Goal: Task Accomplishment & Management: Manage account settings

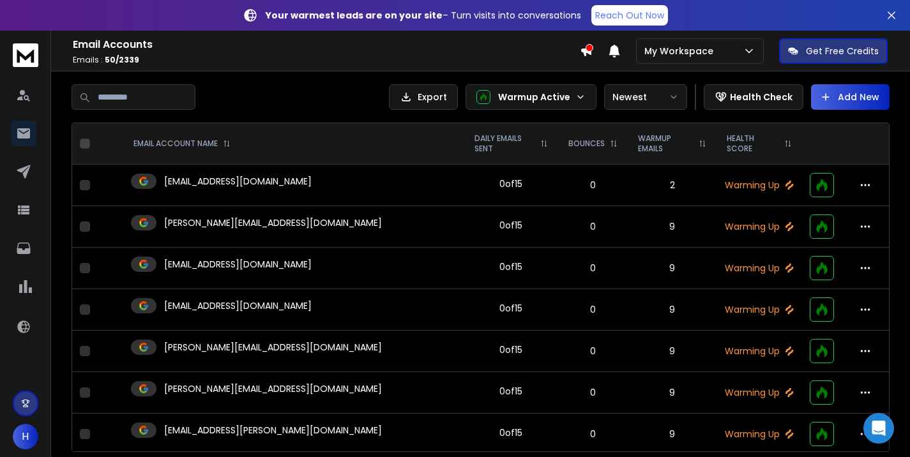
click at [565, 96] on p "Warmup Active" at bounding box center [534, 97] width 72 height 13
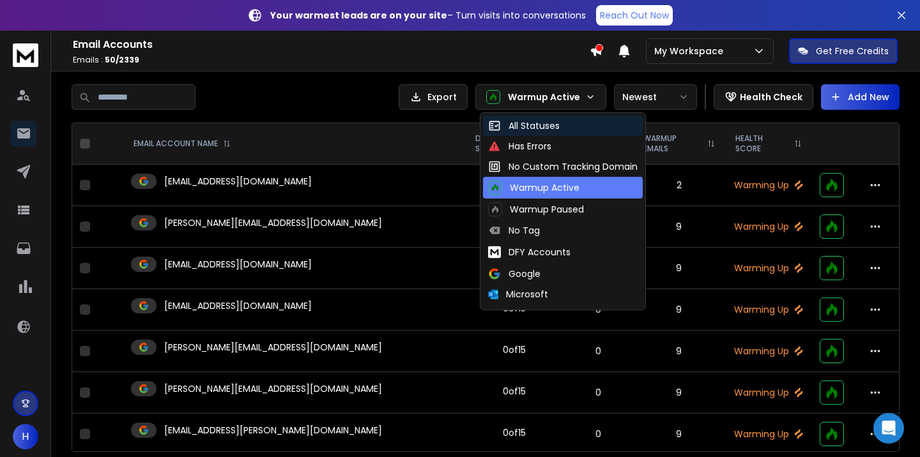
click at [565, 96] on p "Warmup Active" at bounding box center [544, 97] width 72 height 13
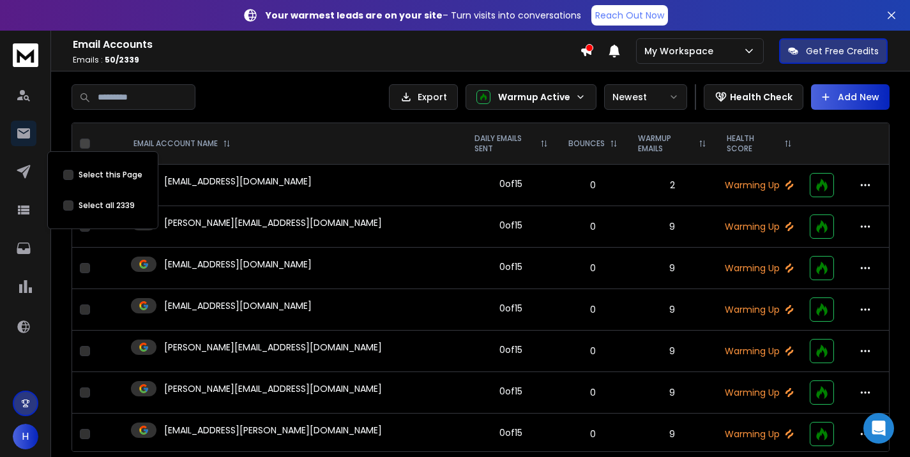
click at [84, 143] on button "Select this Page" at bounding box center [85, 144] width 10 height 10
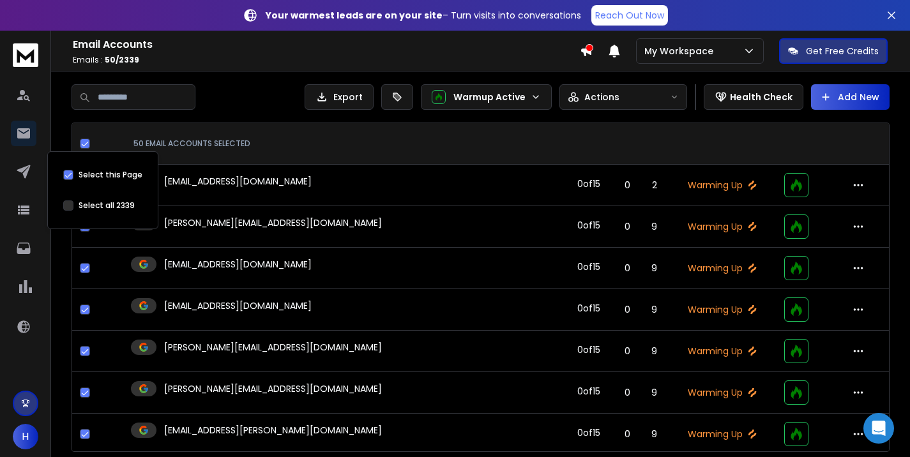
click at [68, 206] on button "Select this Page" at bounding box center [68, 206] width 10 height 10
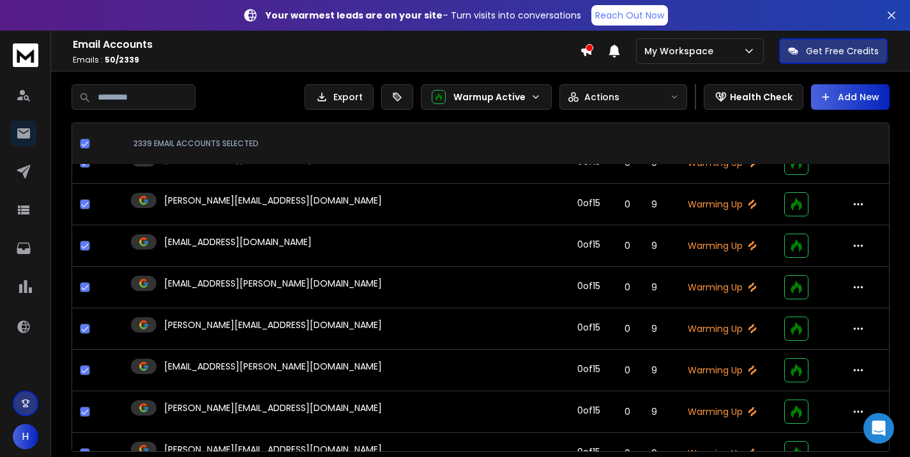
scroll to position [1819, 0]
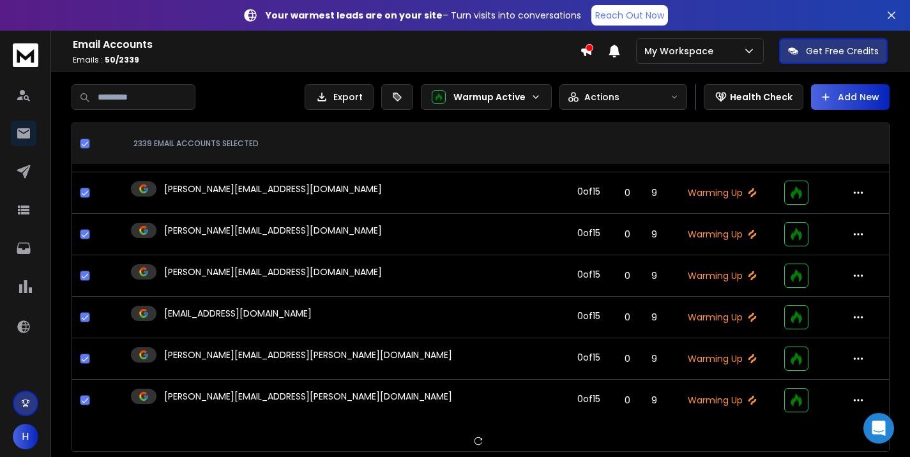
click at [510, 99] on p "Warmup Active" at bounding box center [489, 97] width 72 height 13
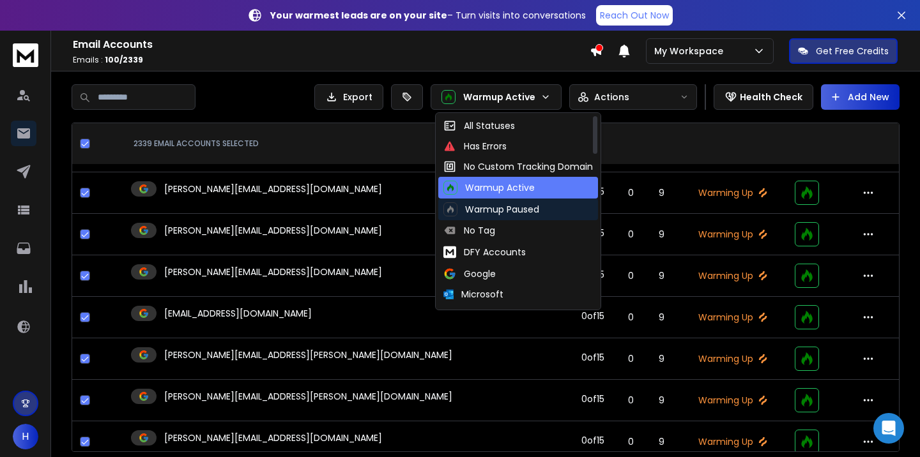
click at [505, 211] on div "Warmup Paused" at bounding box center [491, 209] width 96 height 14
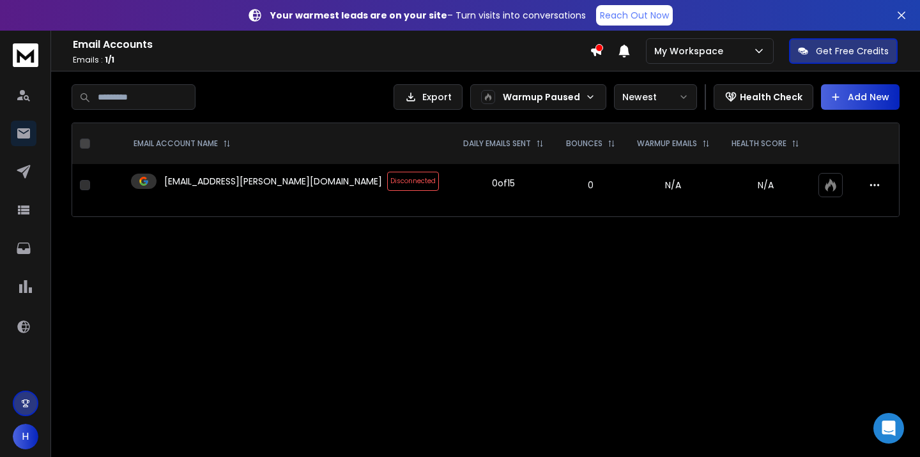
click at [522, 98] on p "Warmup Paused" at bounding box center [541, 97] width 77 height 13
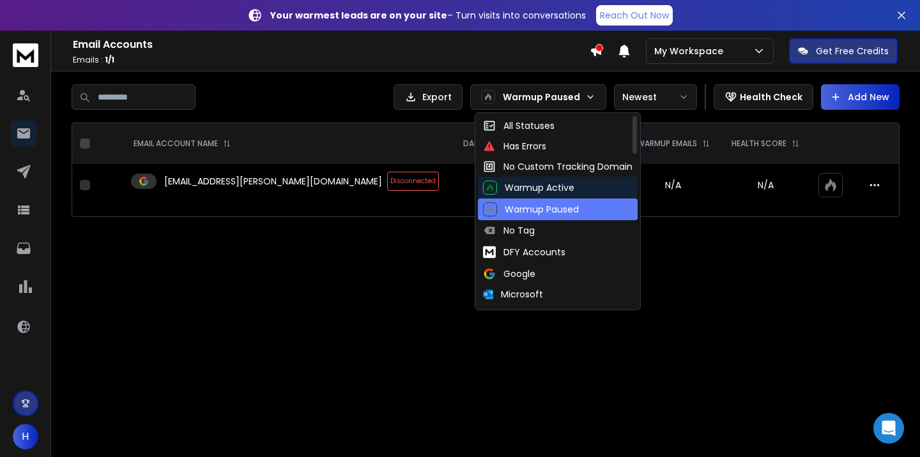
click at [538, 192] on div "Warmup Active" at bounding box center [528, 188] width 91 height 14
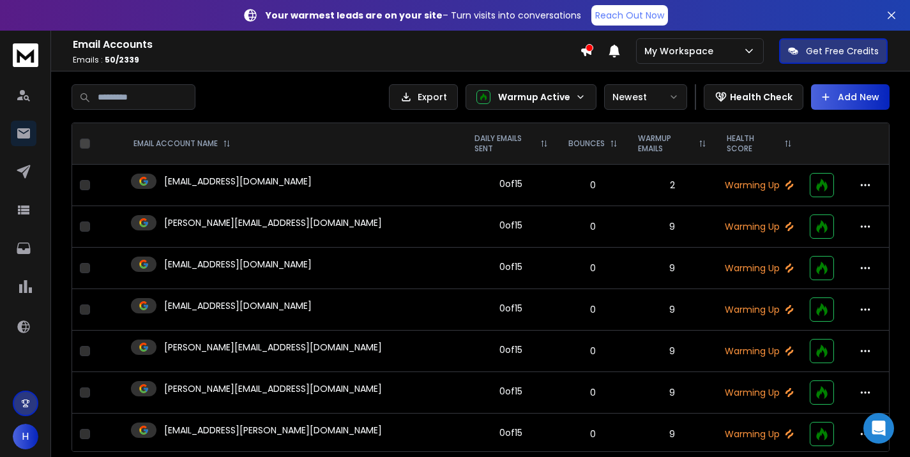
click at [77, 144] on th at bounding box center [97, 144] width 51 height 42
click at [84, 146] on button "Select this Page" at bounding box center [85, 144] width 10 height 10
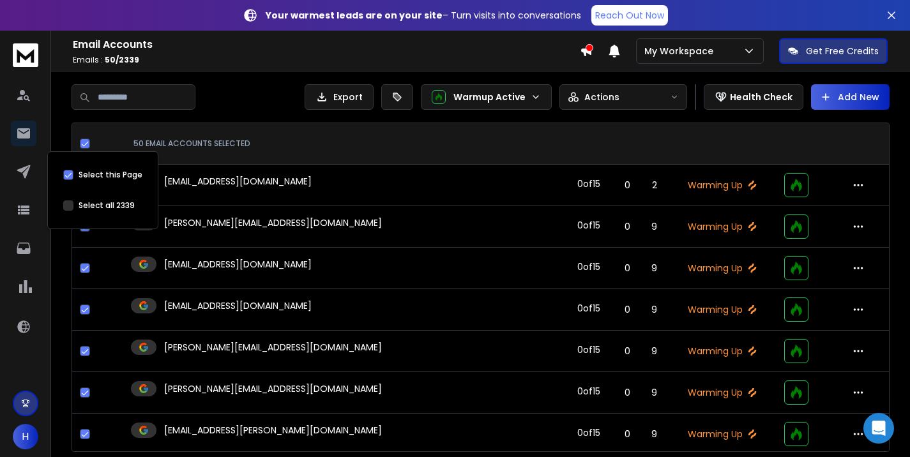
click at [84, 146] on button "Select this Page" at bounding box center [85, 144] width 10 height 10
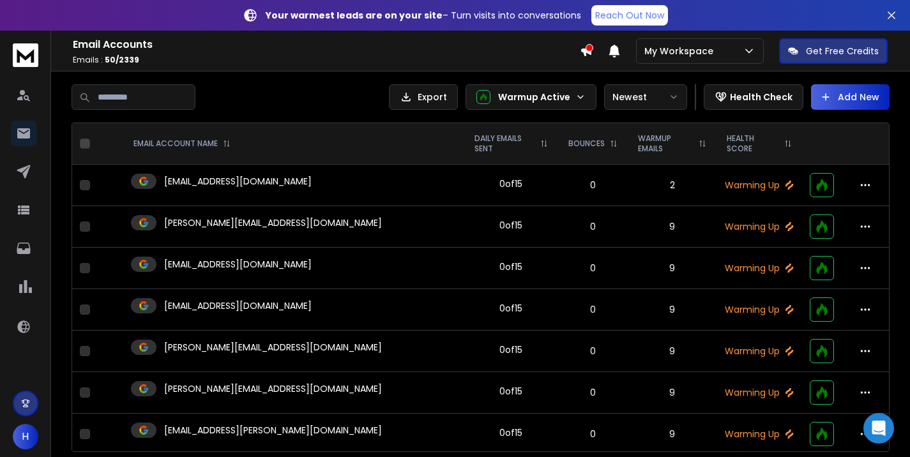
click at [84, 146] on button "button" at bounding box center [85, 144] width 10 height 10
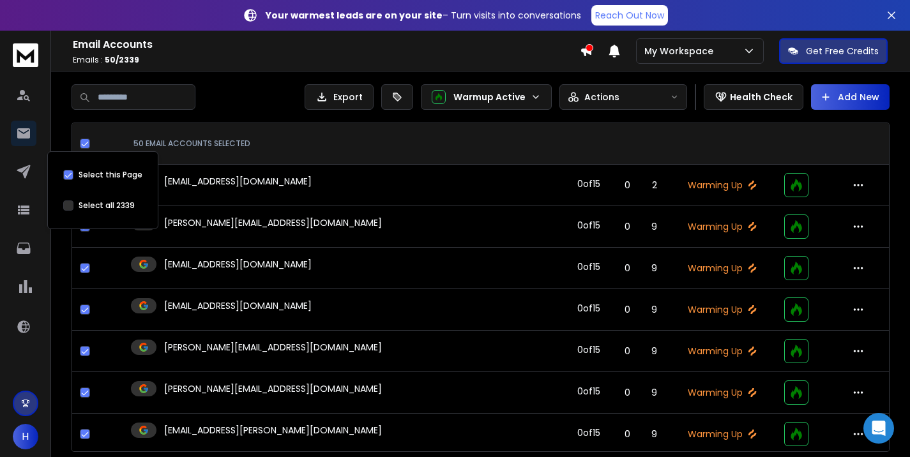
click at [87, 142] on button "Select this Page" at bounding box center [85, 144] width 10 height 10
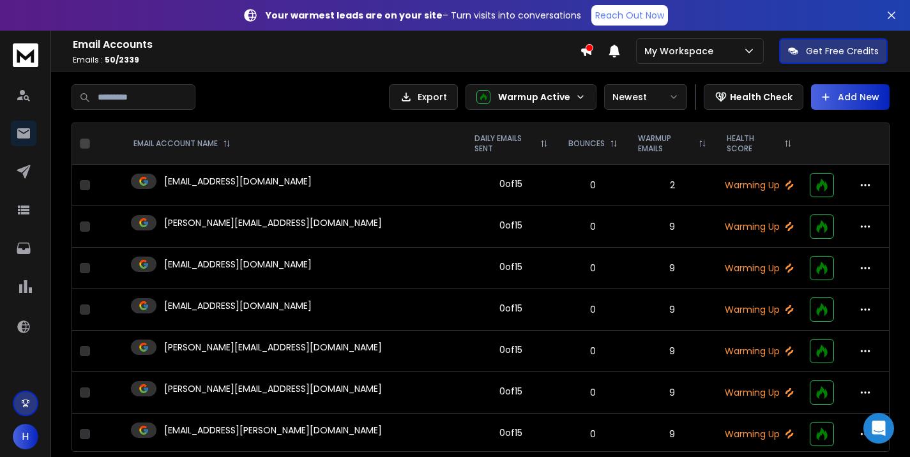
click at [85, 144] on button "button" at bounding box center [85, 144] width 10 height 10
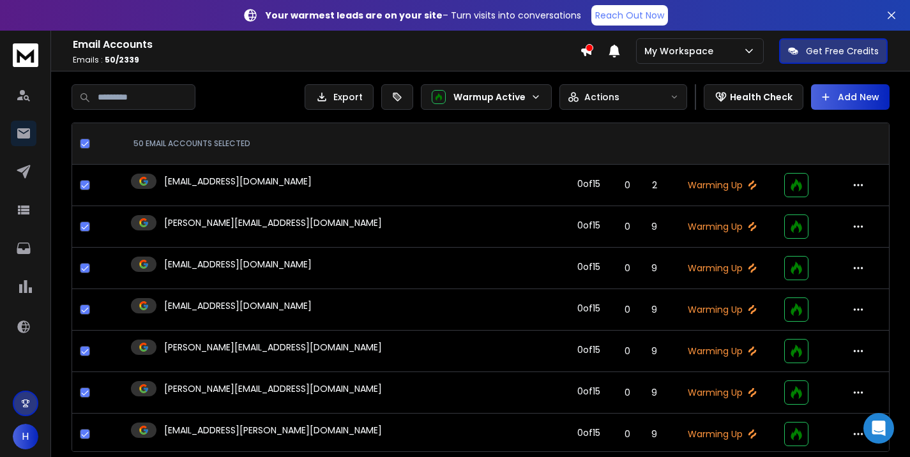
click at [85, 144] on button "button" at bounding box center [85, 144] width 10 height 10
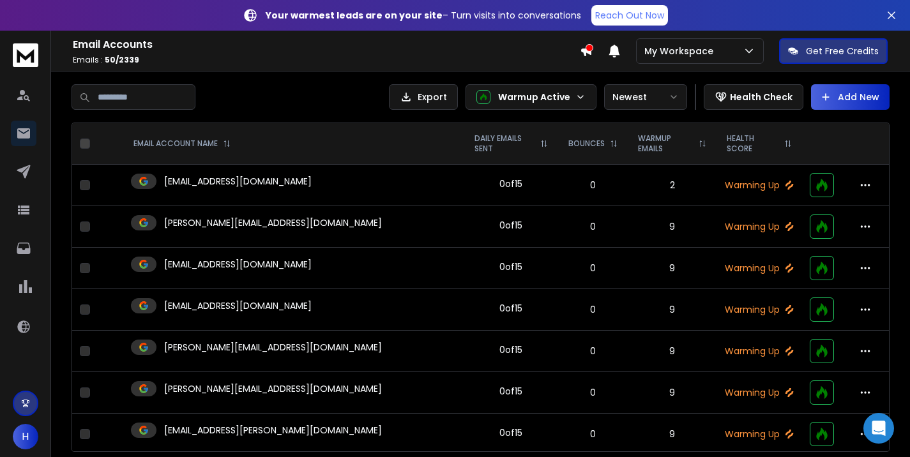
drag, startPoint x: 82, startPoint y: 126, endPoint x: 89, endPoint y: 133, distance: 10.4
click at [82, 126] on th at bounding box center [97, 144] width 51 height 42
click at [68, 205] on button "Select this Page" at bounding box center [68, 206] width 10 height 10
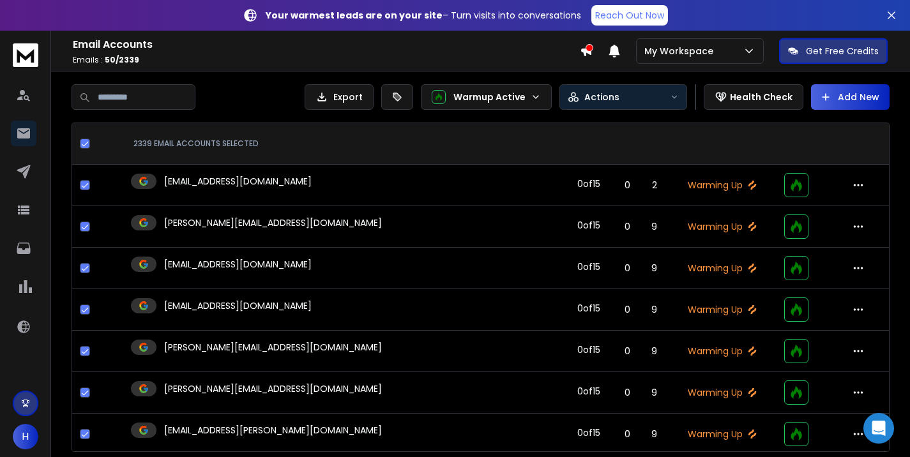
click at [628, 96] on div "Actions" at bounding box center [616, 97] width 97 height 13
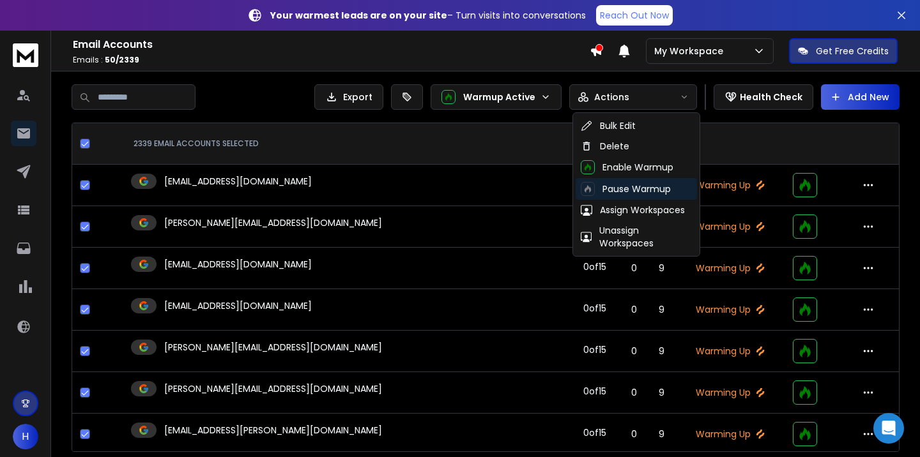
click at [621, 192] on div "Pause Warmup" at bounding box center [626, 189] width 90 height 14
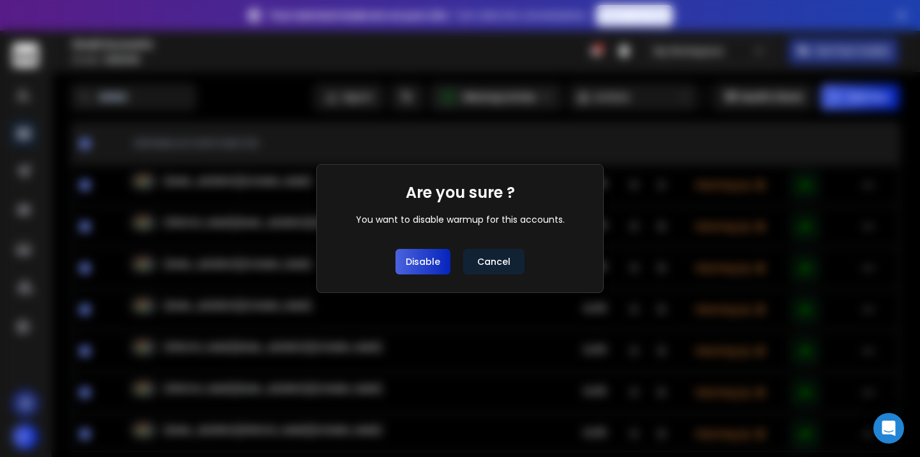
click at [422, 264] on button "Disable" at bounding box center [422, 262] width 55 height 26
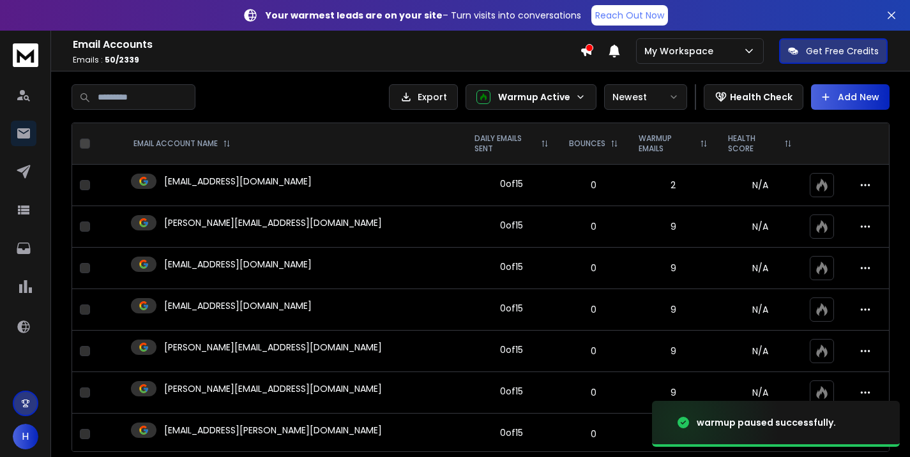
click at [529, 98] on p "Warmup Active" at bounding box center [534, 97] width 72 height 13
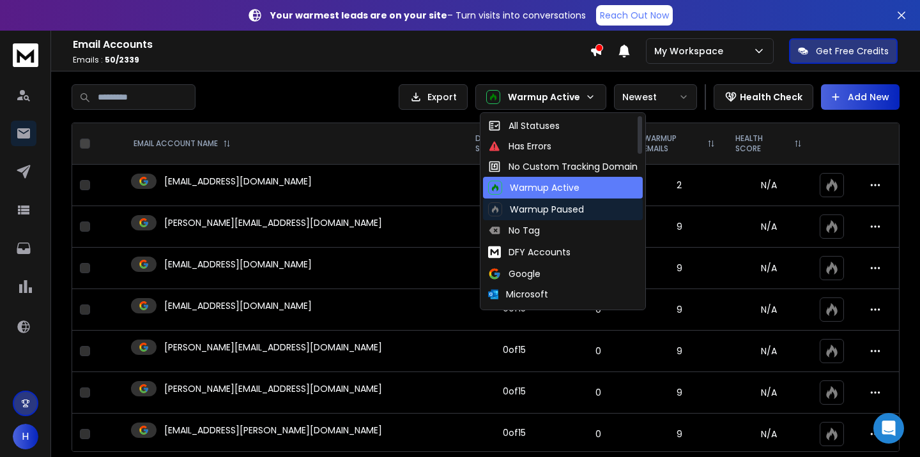
click at [545, 204] on div "Warmup Paused" at bounding box center [536, 209] width 96 height 14
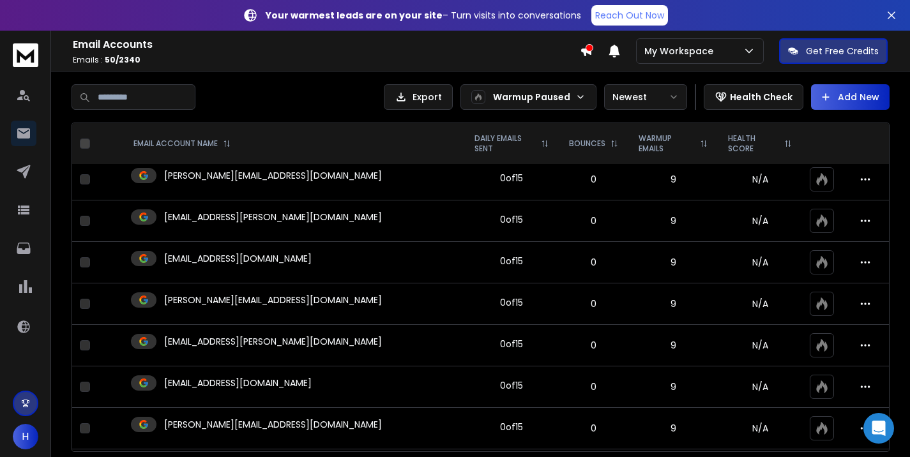
scroll to position [0, 0]
